Goal: Task Accomplishment & Management: Manage account settings

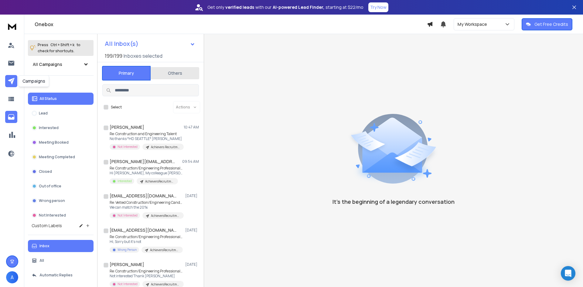
click at [11, 79] on icon at bounding box center [11, 81] width 6 height 6
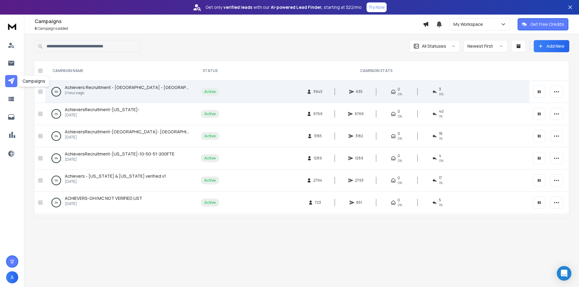
click at [102, 86] on span "Achievers Recruitment - [GEOGRAPHIC_DATA] - [GEOGRAPHIC_DATA] - [GEOGRAPHIC_DAT…" at bounding box center [186, 87] width 242 height 6
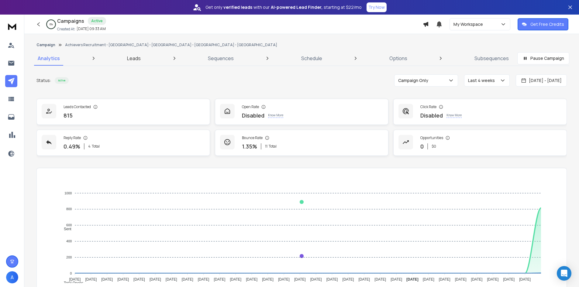
click at [134, 59] on p "Leads" at bounding box center [134, 58] width 14 height 7
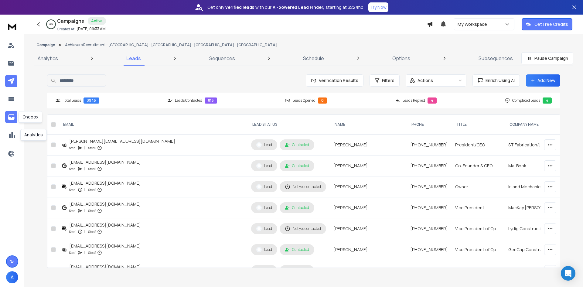
click at [9, 118] on icon at bounding box center [11, 116] width 6 height 5
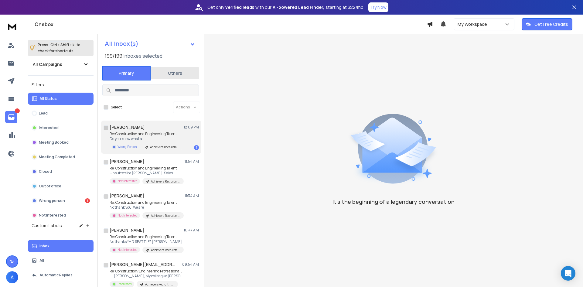
click at [155, 136] on p "Re: Construction and Engineering Talent" at bounding box center [146, 134] width 73 height 5
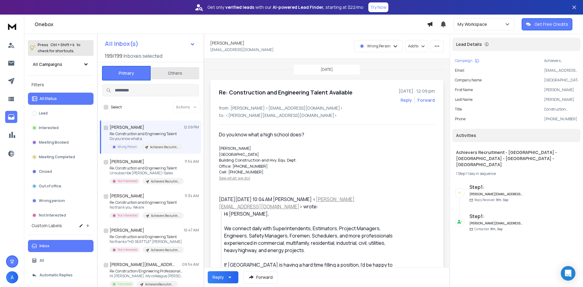
click at [45, 97] on p "All Status" at bounding box center [48, 98] width 17 height 5
click at [64, 250] on button "Inbox" at bounding box center [61, 246] width 66 height 12
click at [9, 81] on icon at bounding box center [11, 80] width 7 height 7
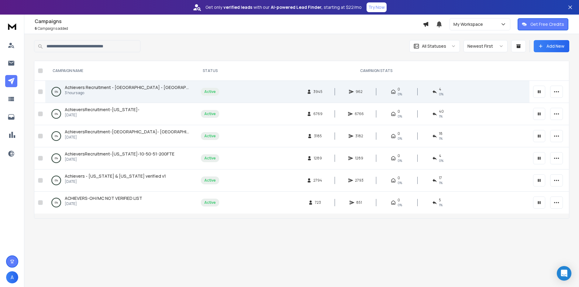
click at [122, 86] on span "Achievers Recruitment - [GEOGRAPHIC_DATA] - [GEOGRAPHIC_DATA] - [GEOGRAPHIC_DAT…" at bounding box center [186, 87] width 242 height 6
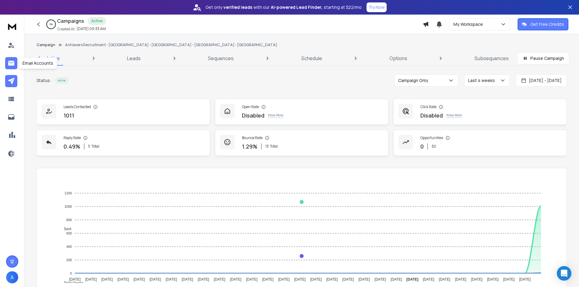
click at [8, 63] on icon at bounding box center [11, 63] width 7 height 7
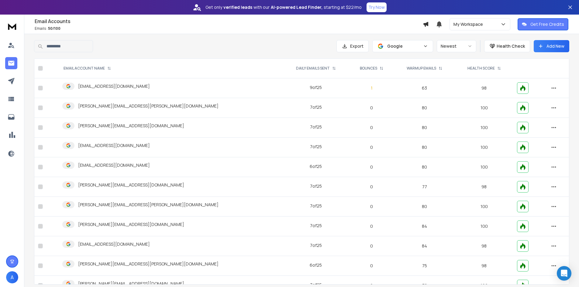
click at [413, 46] on p "Google" at bounding box center [403, 46] width 33 height 6
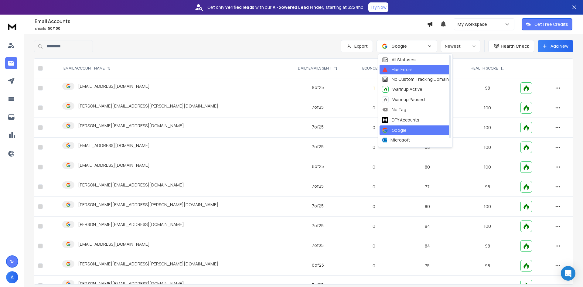
click at [408, 71] on div "Has Errors" at bounding box center [397, 70] width 31 height 6
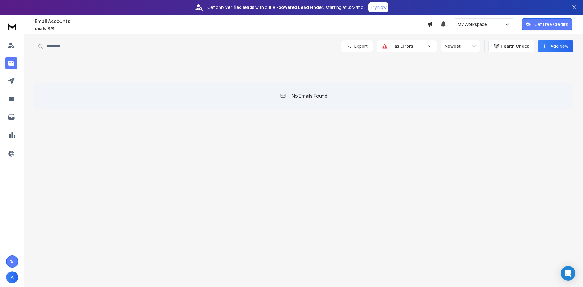
click at [414, 51] on div "Has Errors" at bounding box center [407, 46] width 61 height 12
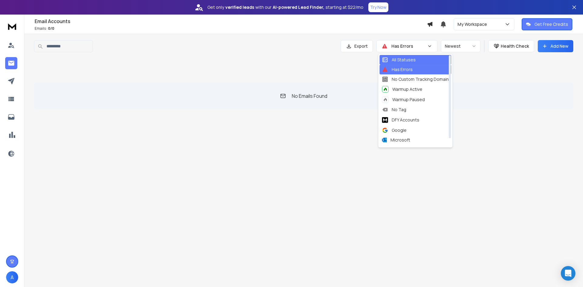
click at [423, 62] on div "All Statuses" at bounding box center [416, 60] width 72 height 10
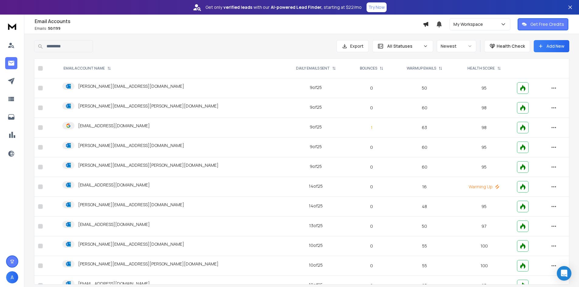
click at [403, 42] on div "All Statuses" at bounding box center [402, 46] width 61 height 12
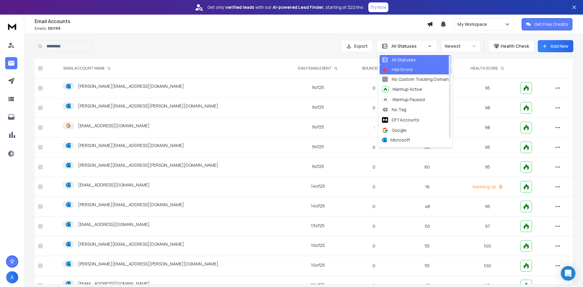
click at [405, 71] on div "Has Errors" at bounding box center [397, 70] width 31 height 6
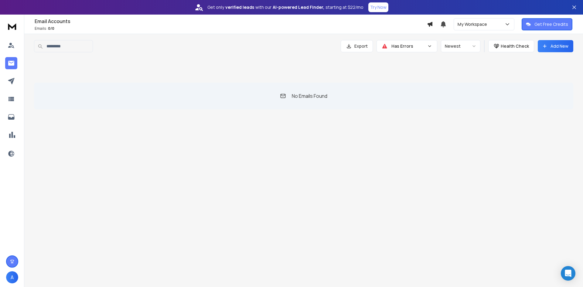
click at [401, 50] on div "Has Errors" at bounding box center [407, 46] width 61 height 12
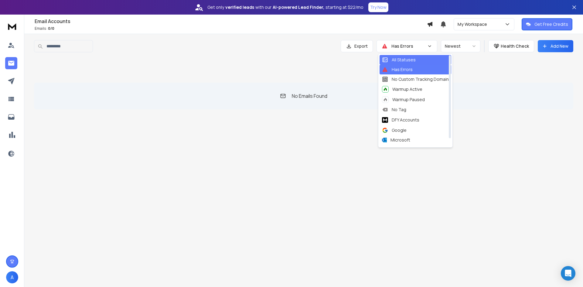
click at [395, 61] on div "All Statuses" at bounding box center [399, 60] width 34 height 6
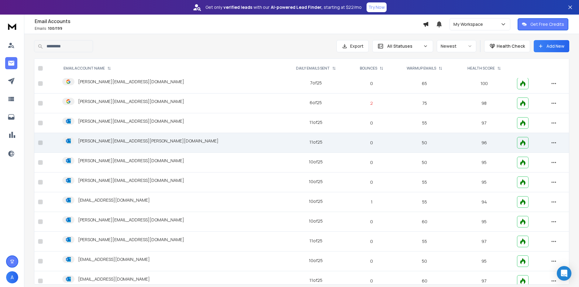
scroll to position [1343, 0]
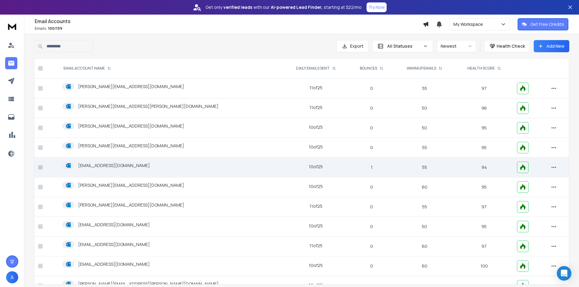
click at [439, 163] on td "55" at bounding box center [424, 168] width 61 height 20
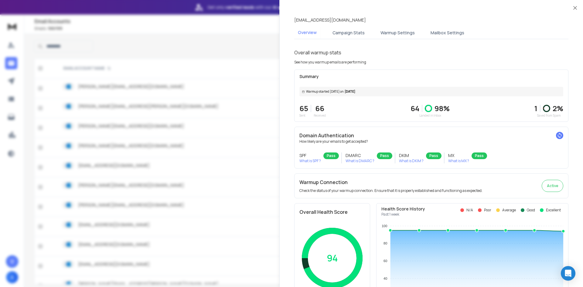
click at [573, 13] on div "Multi Select Table Sheet [EMAIL_ADDRESS][DOMAIN_NAME] Overview Campaign Stats W…" at bounding box center [432, 143] width 304 height 287
click at [574, 9] on icon "button" at bounding box center [576, 8] width 6 height 6
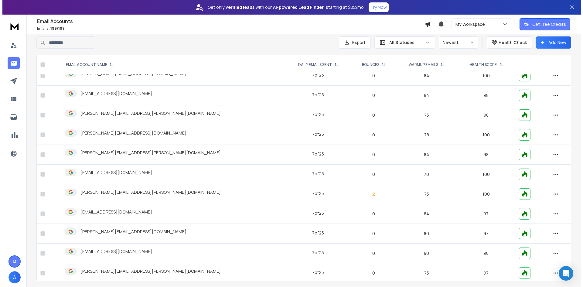
scroll to position [417, 0]
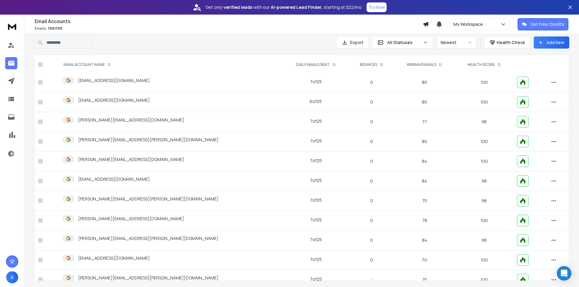
click at [391, 40] on p "All Statuses" at bounding box center [403, 43] width 33 height 6
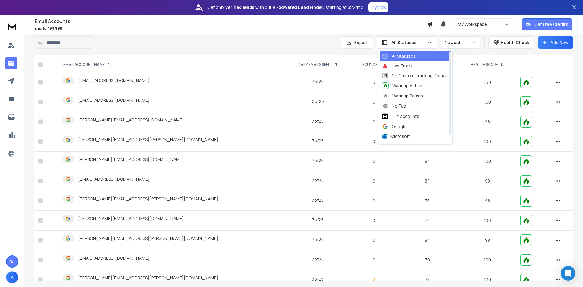
click at [394, 58] on div "All Statuses" at bounding box center [399, 56] width 34 height 6
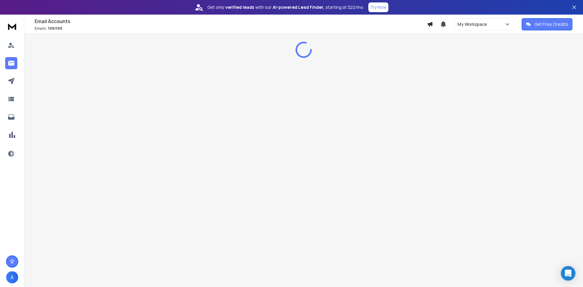
scroll to position [0, 0]
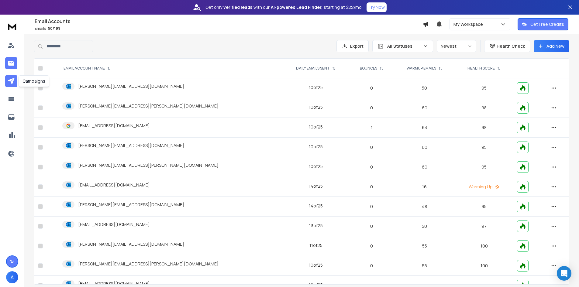
click at [10, 81] on icon at bounding box center [11, 81] width 6 height 6
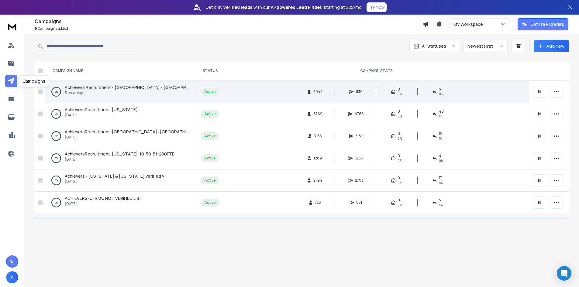
click at [75, 91] on p "3 hours ago" at bounding box center [128, 93] width 126 height 5
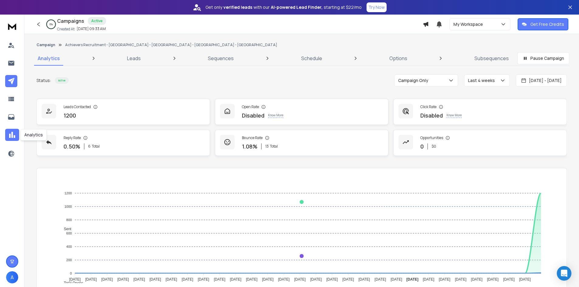
click at [10, 138] on icon at bounding box center [12, 135] width 6 height 6
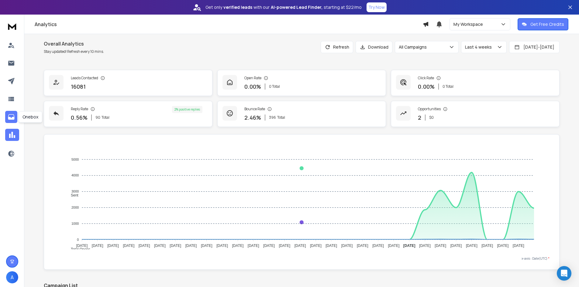
click at [13, 114] on icon at bounding box center [11, 116] width 7 height 7
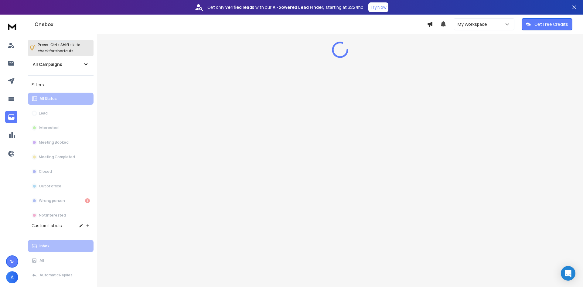
click at [66, 205] on div "All Status Lead Interested Meeting Booked Meeting Completed Closed Out of offic…" at bounding box center [61, 157] width 66 height 129
click at [65, 199] on div "All Status Lead Interested Meeting Booked Meeting Completed Closed Out of offic…" at bounding box center [61, 157] width 66 height 129
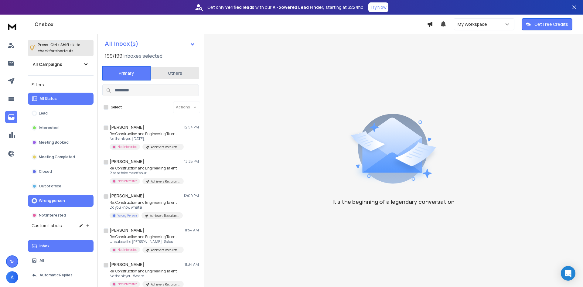
drag, startPoint x: 69, startPoint y: 201, endPoint x: 71, endPoint y: 198, distance: 4.6
click at [71, 199] on button "Wrong person" at bounding box center [61, 201] width 66 height 12
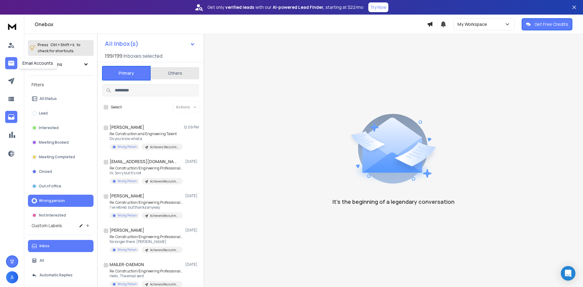
click at [11, 64] on icon at bounding box center [11, 63] width 6 height 5
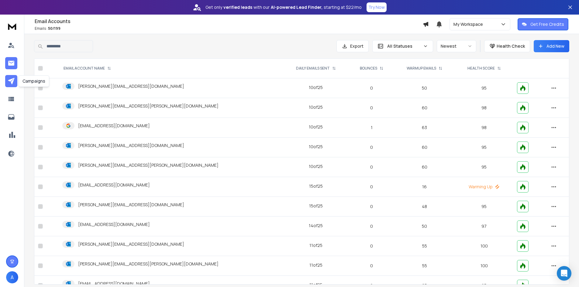
click at [11, 85] on link at bounding box center [11, 81] width 12 height 12
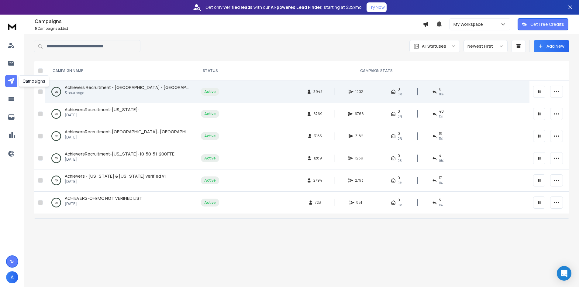
click at [138, 90] on link "Achievers Recruitment - [GEOGRAPHIC_DATA] - [GEOGRAPHIC_DATA] - [GEOGRAPHIC_DAT…" at bounding box center [128, 87] width 126 height 6
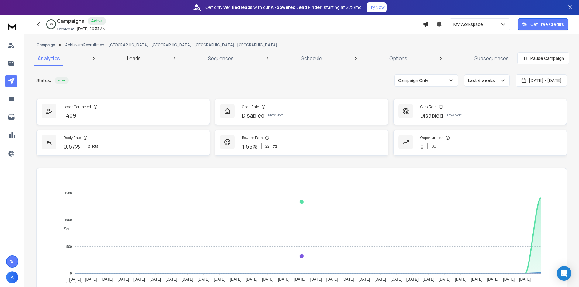
click at [133, 60] on p "Leads" at bounding box center [134, 58] width 14 height 7
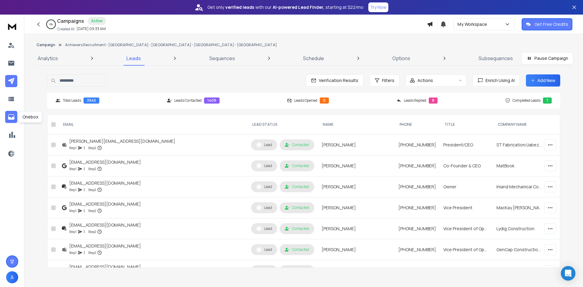
click at [9, 117] on icon at bounding box center [11, 116] width 7 height 7
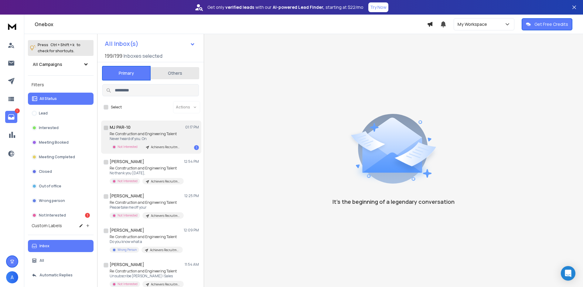
click at [146, 139] on p "Never heard of you. On" at bounding box center [146, 138] width 73 height 5
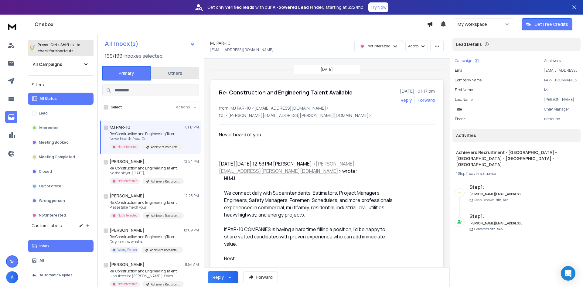
click at [360, 72] on div "[DATE]" at bounding box center [327, 70] width 66 height 10
click at [10, 63] on icon at bounding box center [11, 63] width 7 height 7
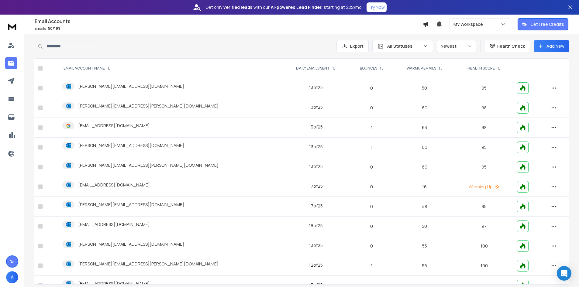
click at [423, 42] on div "All Statuses" at bounding box center [402, 46] width 61 height 12
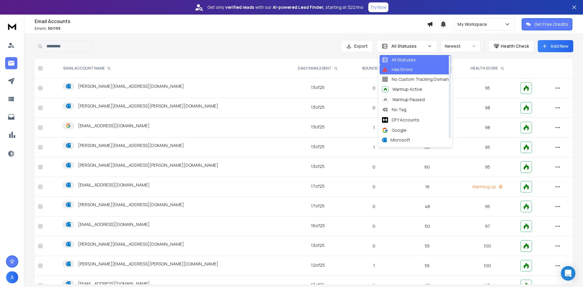
click at [404, 68] on div "Has Errors" at bounding box center [397, 70] width 31 height 6
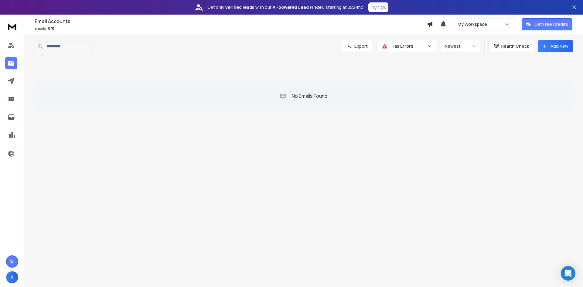
click at [385, 51] on div "Has Errors" at bounding box center [407, 46] width 61 height 12
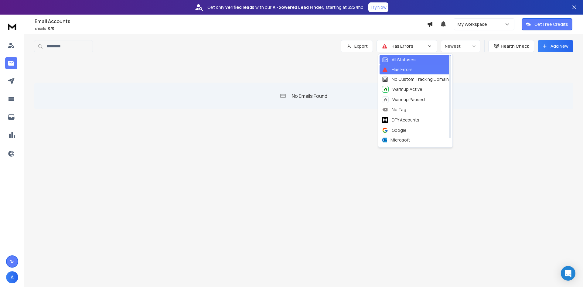
click at [389, 58] on div "All Statuses" at bounding box center [399, 60] width 34 height 6
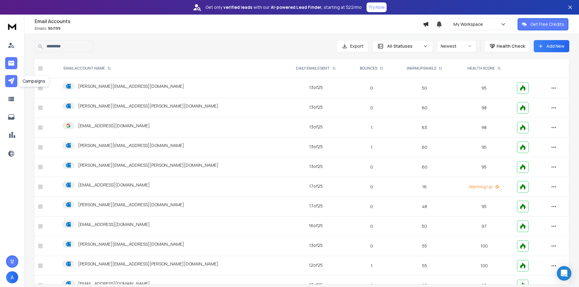
click at [11, 78] on icon at bounding box center [11, 80] width 7 height 7
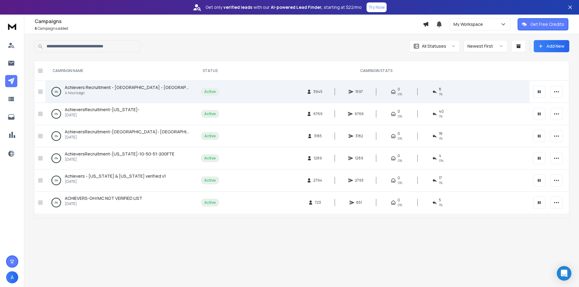
click at [90, 93] on p "4 hours ago" at bounding box center [128, 93] width 126 height 5
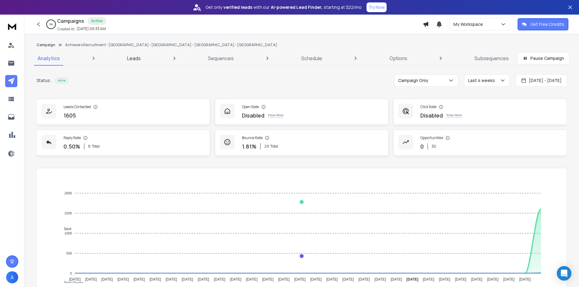
click at [127, 62] on link "Leads" at bounding box center [133, 58] width 21 height 15
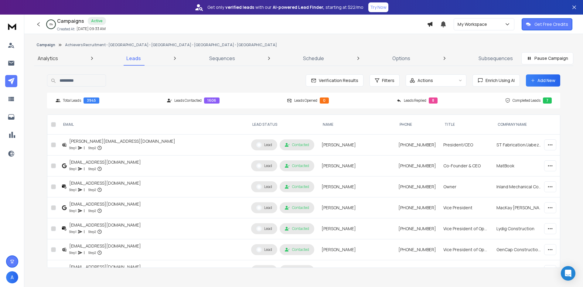
click at [56, 59] on p "Analytics" at bounding box center [48, 58] width 20 height 7
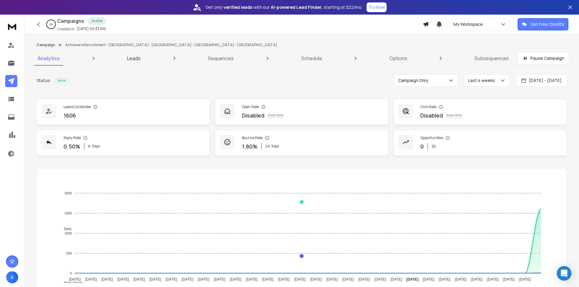
click at [134, 53] on link "Leads" at bounding box center [133, 58] width 21 height 15
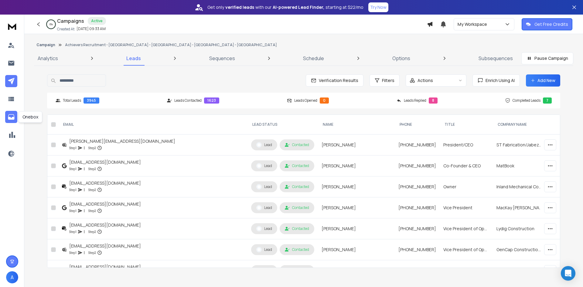
click at [14, 112] on link at bounding box center [11, 117] width 12 height 12
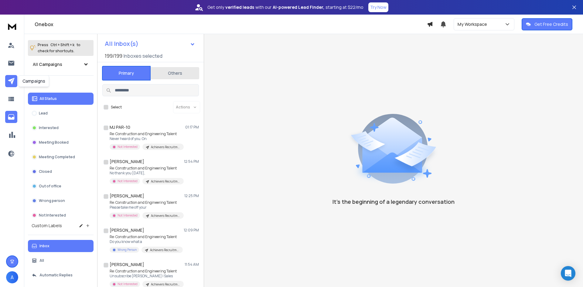
click at [15, 77] on link at bounding box center [11, 81] width 12 height 12
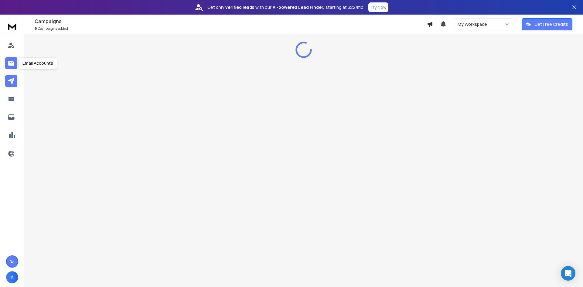
click at [14, 61] on icon at bounding box center [11, 63] width 7 height 7
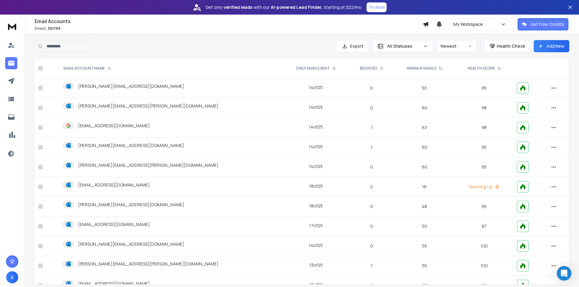
click at [403, 43] on div "All Statuses" at bounding box center [402, 46] width 61 height 12
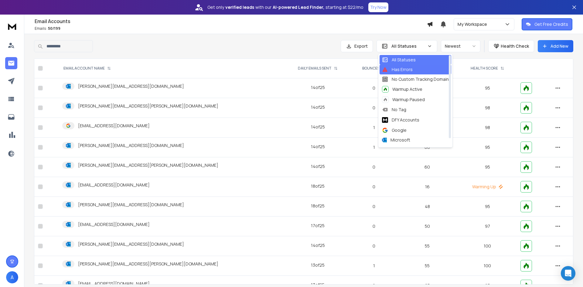
click at [397, 68] on div "Has Errors" at bounding box center [397, 70] width 31 height 6
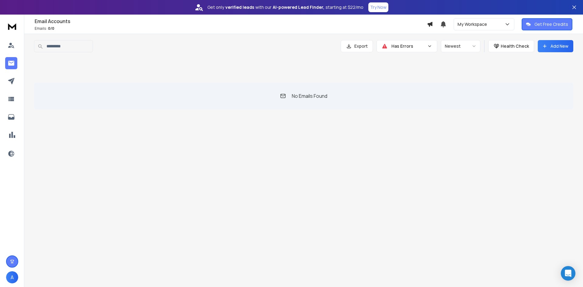
click at [397, 45] on p "Has Errors" at bounding box center [408, 46] width 33 height 6
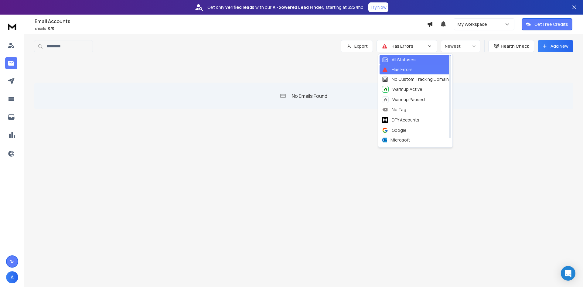
click at [403, 61] on div "All Statuses" at bounding box center [399, 60] width 34 height 6
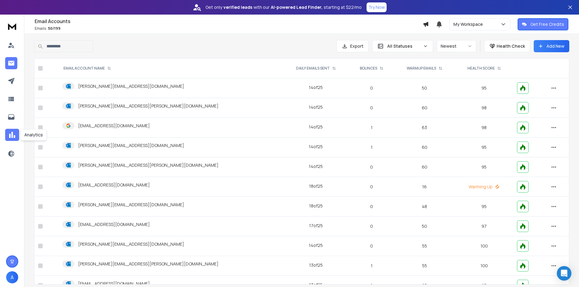
click at [9, 138] on icon at bounding box center [12, 134] width 9 height 9
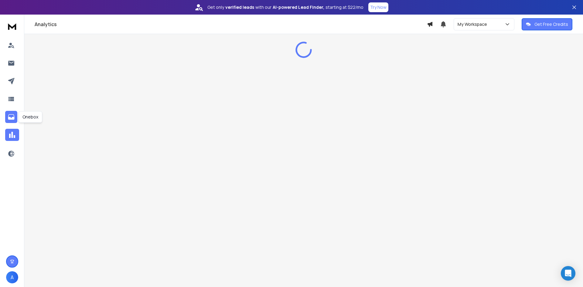
click at [14, 119] on icon at bounding box center [11, 116] width 7 height 7
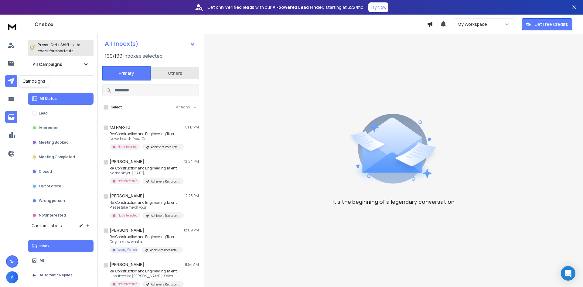
click at [6, 79] on link at bounding box center [11, 81] width 12 height 12
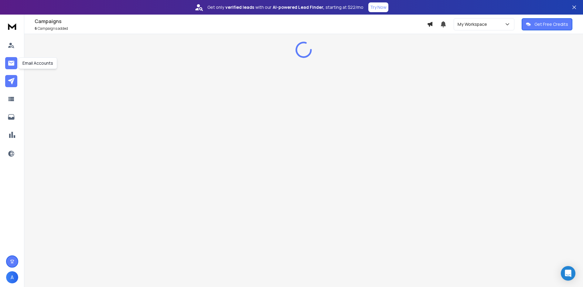
click at [8, 64] on icon at bounding box center [11, 63] width 6 height 5
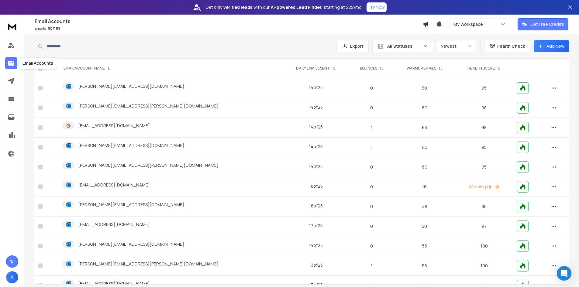
click at [408, 41] on div "All Statuses" at bounding box center [402, 46] width 61 height 12
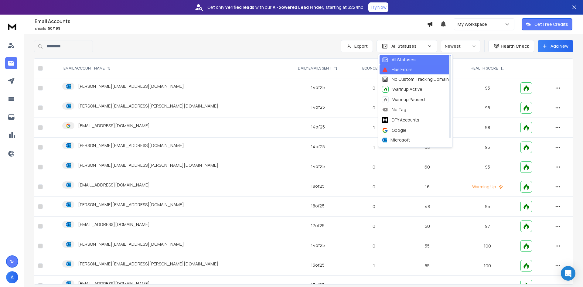
click at [402, 70] on div "Has Errors" at bounding box center [397, 70] width 31 height 6
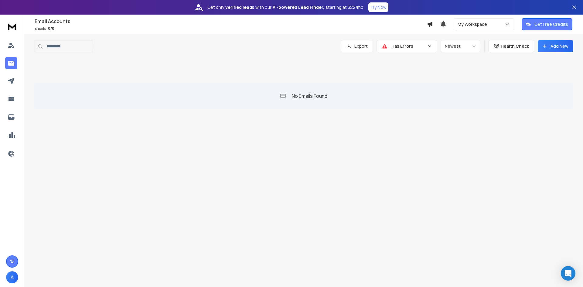
click at [404, 50] on div "Has Errors" at bounding box center [407, 46] width 61 height 12
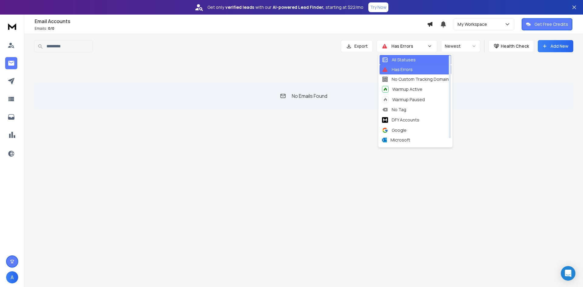
click at [404, 63] on div "All Statuses" at bounding box center [416, 60] width 72 height 10
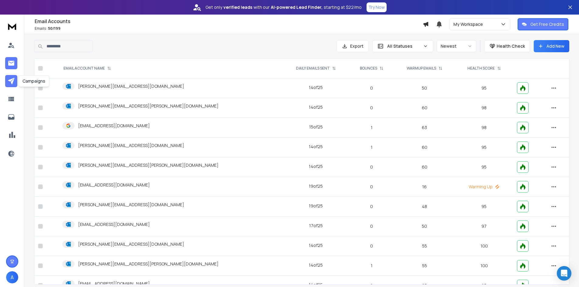
click at [6, 83] on link at bounding box center [11, 81] width 12 height 12
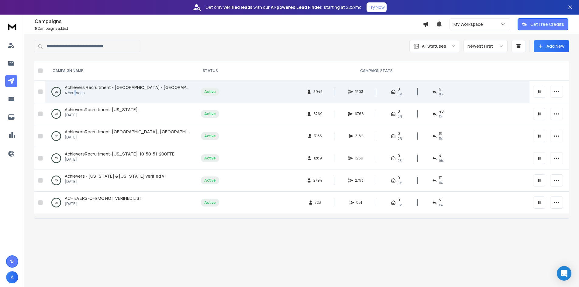
click at [76, 92] on p "4 hours ago" at bounding box center [128, 93] width 126 height 5
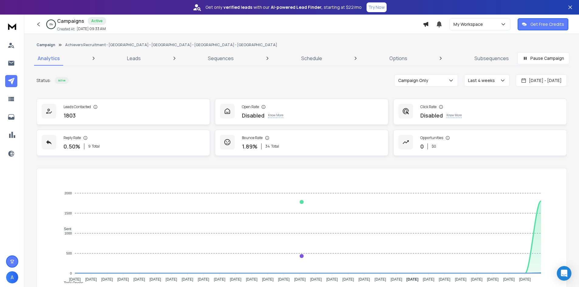
click at [147, 60] on div "Analytics Leads Sequences Schedule Options Subsequences" at bounding box center [273, 58] width 478 height 15
click at [130, 58] on p "Leads" at bounding box center [134, 58] width 14 height 7
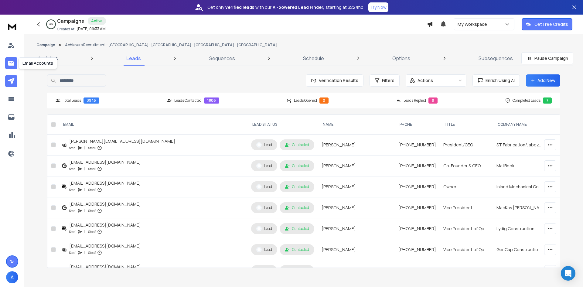
click at [15, 64] on link at bounding box center [11, 63] width 12 height 12
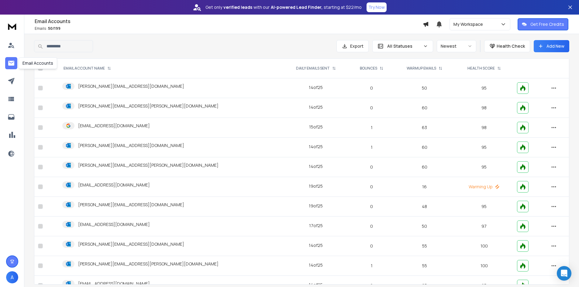
click at [408, 49] on div "All Statuses" at bounding box center [402, 46] width 61 height 12
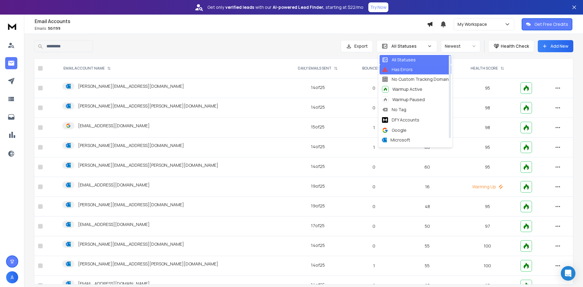
click at [392, 72] on div "Has Errors" at bounding box center [397, 70] width 31 height 6
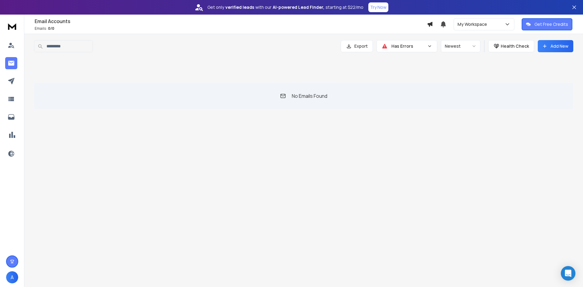
click at [387, 50] on div "Has Errors" at bounding box center [407, 46] width 61 height 12
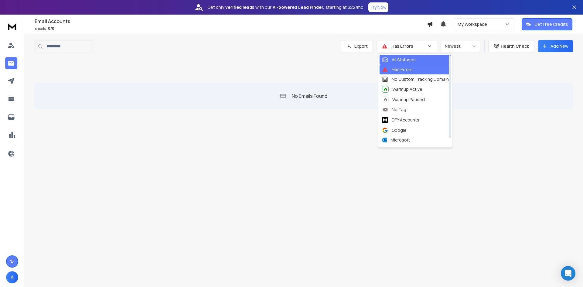
click at [388, 62] on div "All Statuses" at bounding box center [399, 60] width 34 height 6
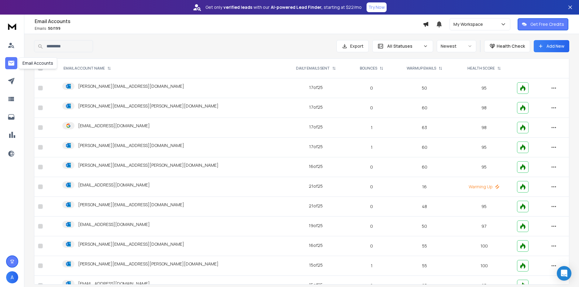
click at [12, 60] on icon at bounding box center [11, 63] width 7 height 7
click at [14, 77] on link at bounding box center [11, 81] width 12 height 12
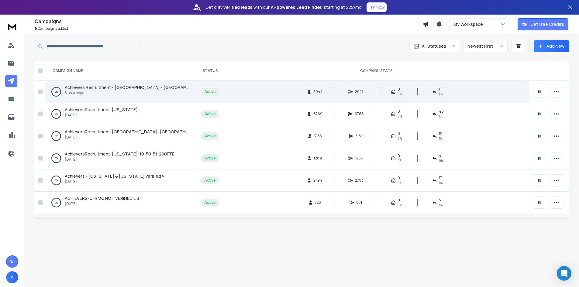
click at [101, 90] on link "Achievers Recruitment - [GEOGRAPHIC_DATA] - [GEOGRAPHIC_DATA] - [GEOGRAPHIC_DAT…" at bounding box center [128, 87] width 126 height 6
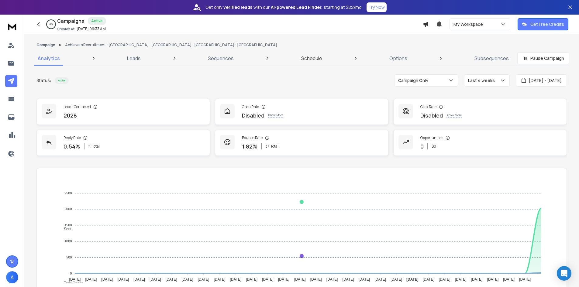
click at [316, 60] on p "Schedule" at bounding box center [311, 58] width 21 height 7
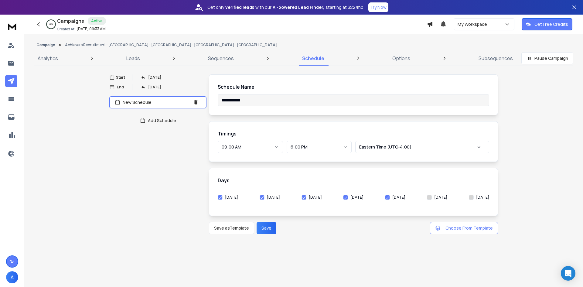
click at [421, 64] on div "Analytics Leads Sequences Schedule Options Subsequences" at bounding box center [275, 58] width 483 height 15
click at [409, 60] on p "Options" at bounding box center [402, 58] width 18 height 7
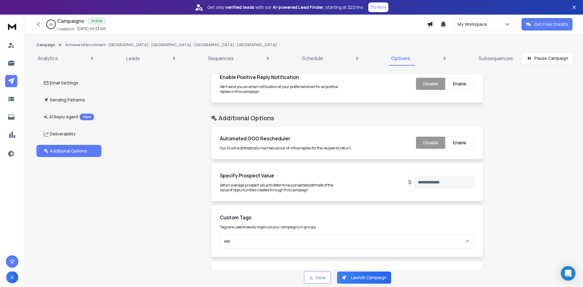
scroll to position [1066, 0]
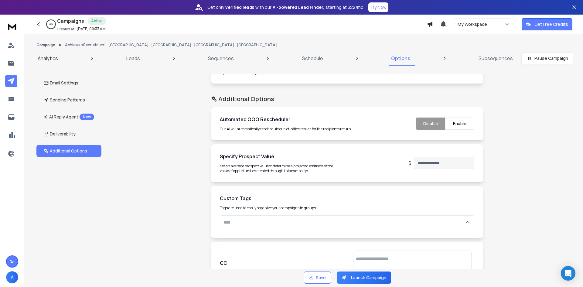
click at [53, 62] on link "Analytics" at bounding box center [48, 58] width 28 height 15
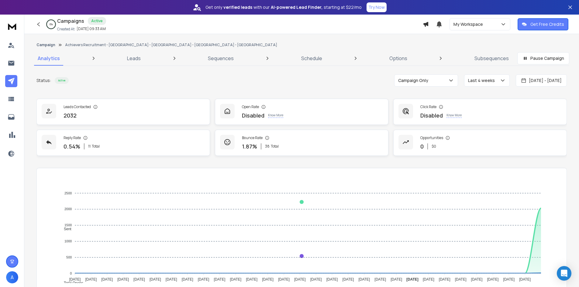
click at [44, 44] on button "Campaign" at bounding box center [45, 45] width 19 height 5
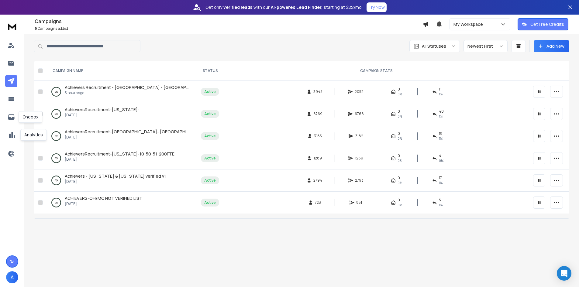
click at [4, 117] on div "A" at bounding box center [12, 152] width 24 height 275
click at [12, 116] on icon at bounding box center [11, 116] width 7 height 7
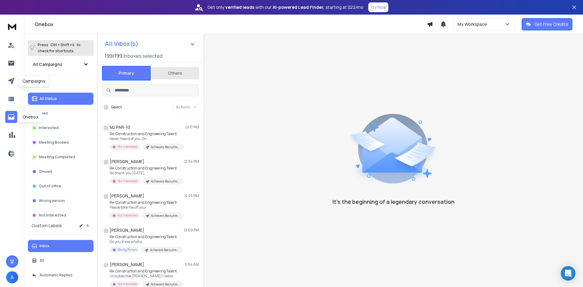
click at [13, 74] on div at bounding box center [12, 100] width 14 height 123
click at [15, 82] on link at bounding box center [11, 81] width 12 height 12
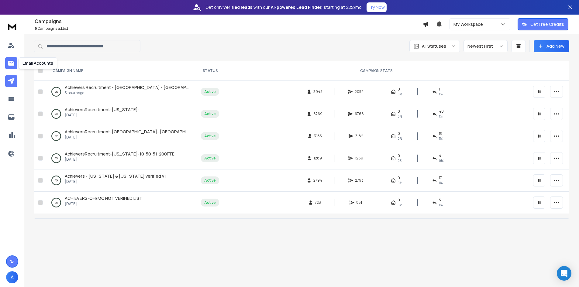
click at [15, 62] on link at bounding box center [11, 63] width 12 height 12
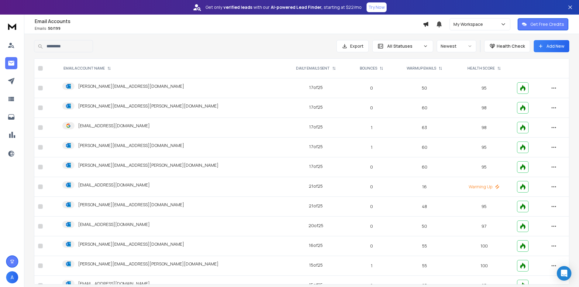
click at [398, 44] on p "All Statuses" at bounding box center [403, 46] width 33 height 6
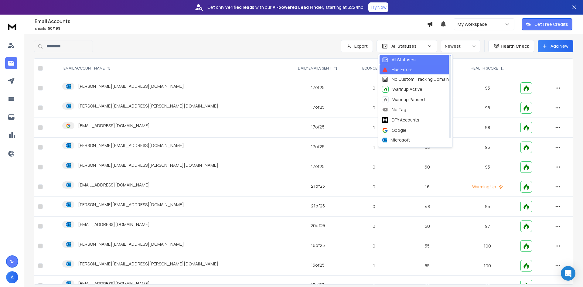
click at [406, 71] on div "Has Errors" at bounding box center [397, 70] width 31 height 6
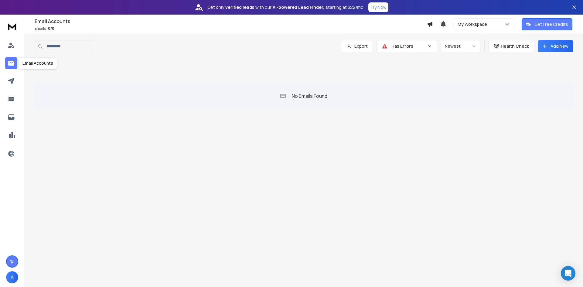
click at [11, 60] on icon at bounding box center [11, 63] width 7 height 7
click at [10, 79] on icon at bounding box center [11, 80] width 7 height 7
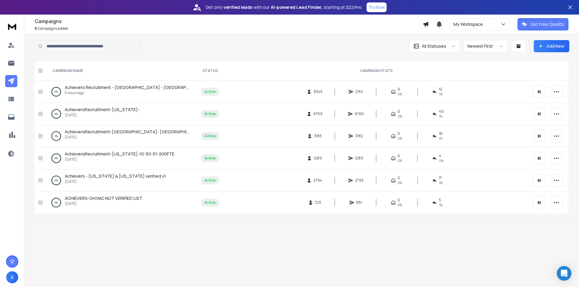
drag, startPoint x: 94, startPoint y: 27, endPoint x: 96, endPoint y: 33, distance: 5.6
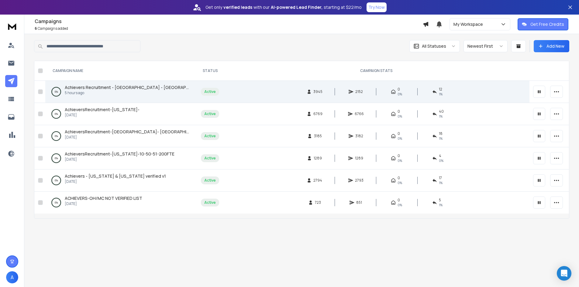
click at [106, 87] on span "Achievers Recruitment - [GEOGRAPHIC_DATA] - [GEOGRAPHIC_DATA] - [GEOGRAPHIC_DAT…" at bounding box center [186, 87] width 242 height 6
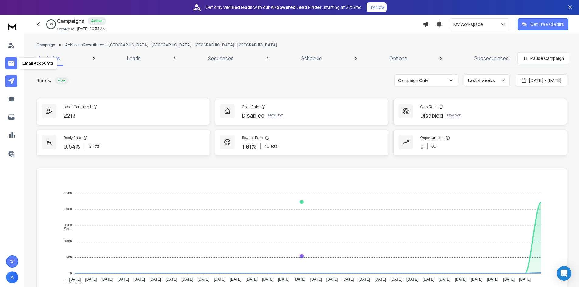
click at [16, 67] on link at bounding box center [11, 63] width 12 height 12
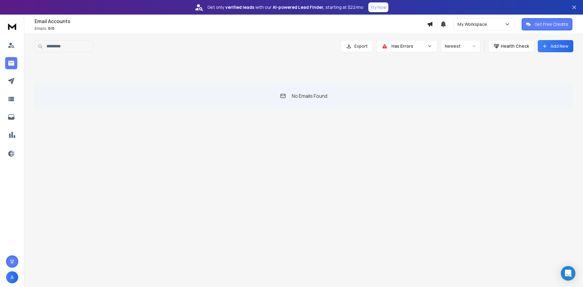
click at [417, 45] on p "Has Errors" at bounding box center [408, 46] width 33 height 6
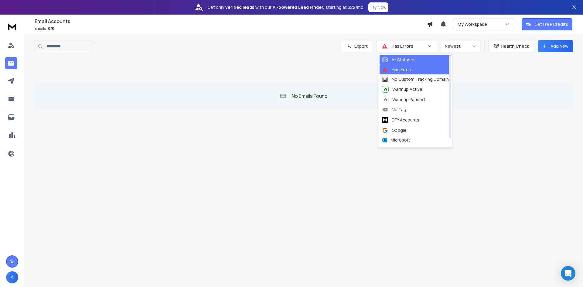
click at [413, 61] on div "All Statuses" at bounding box center [399, 60] width 34 height 6
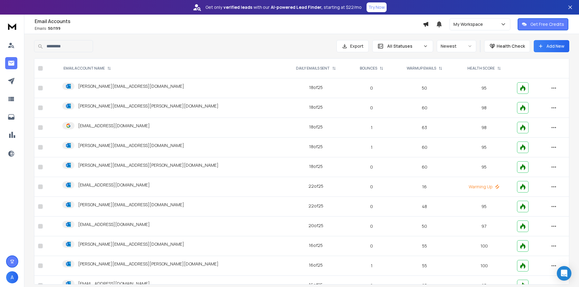
click at [405, 46] on p "All Statuses" at bounding box center [403, 46] width 33 height 6
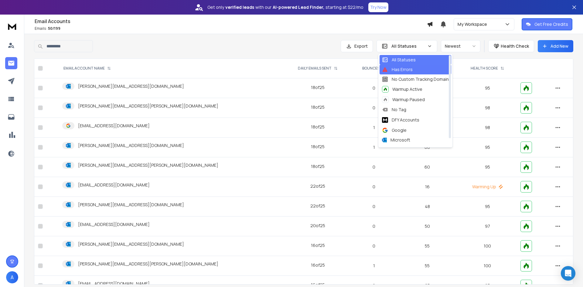
click at [417, 69] on div "Has Errors" at bounding box center [416, 70] width 72 height 10
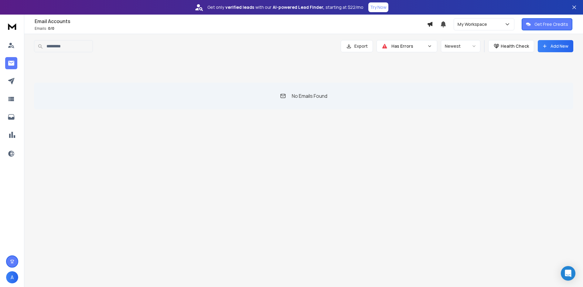
click at [408, 53] on div "Export Has Errors Newest Health Check Add New No Emails Found" at bounding box center [304, 74] width 540 height 69
click at [404, 46] on p "Has Errors" at bounding box center [408, 46] width 33 height 6
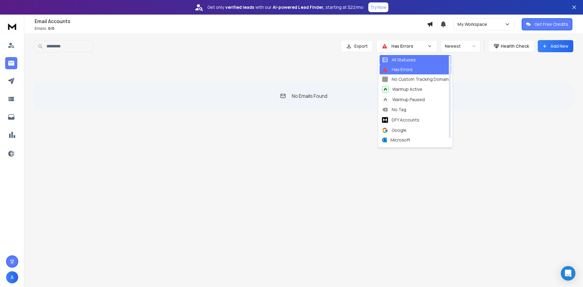
click at [403, 58] on div "All Statuses" at bounding box center [399, 60] width 34 height 6
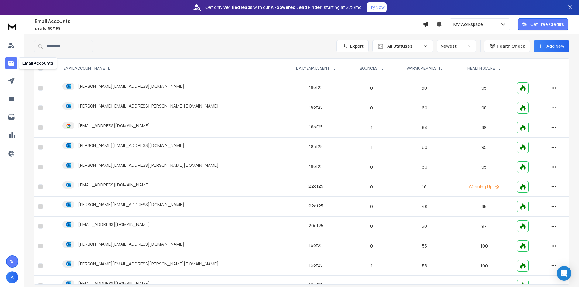
click at [15, 66] on icon at bounding box center [11, 63] width 7 height 7
click at [10, 78] on icon at bounding box center [11, 80] width 7 height 7
